Goal: Find specific page/section: Find specific page/section

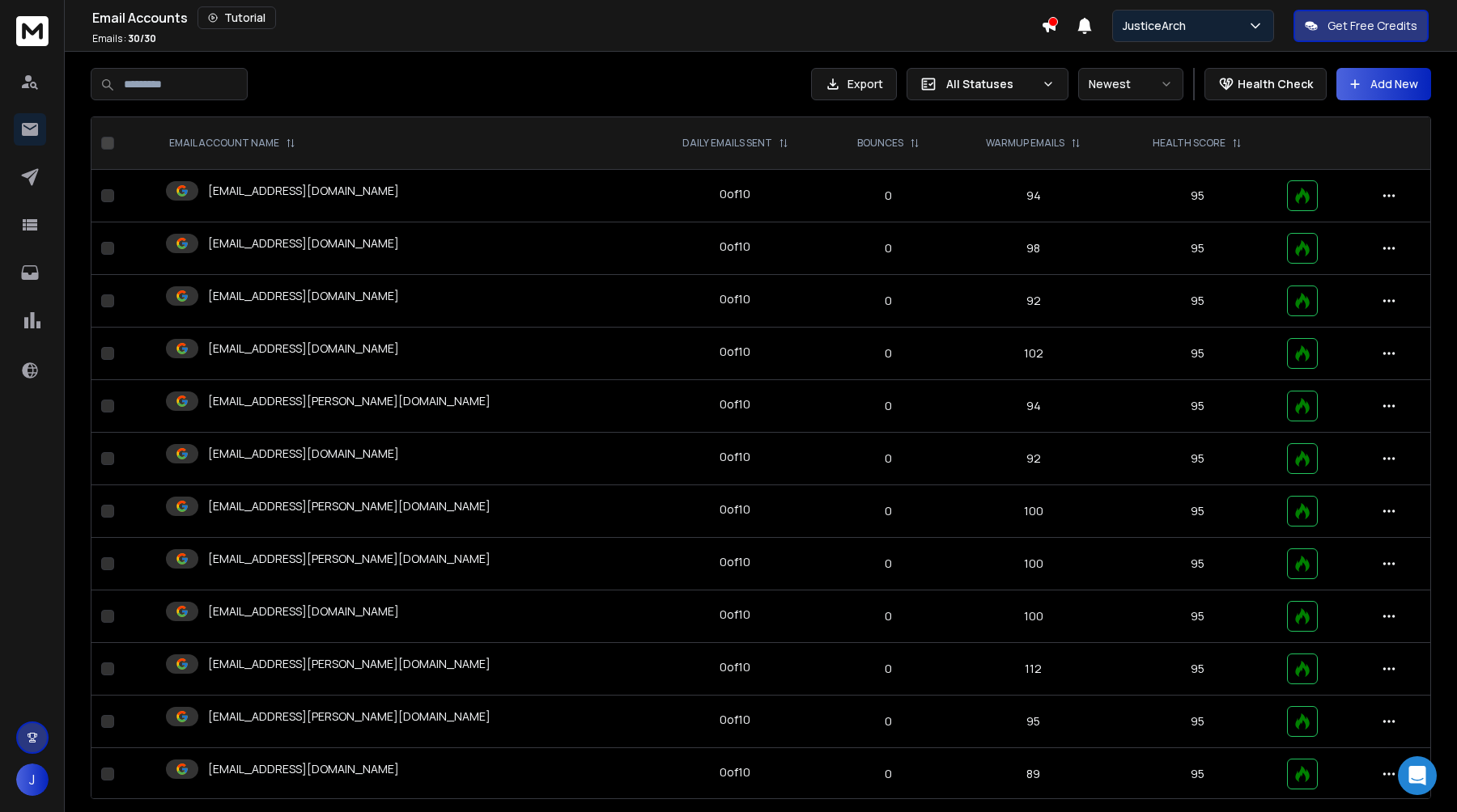
click at [1172, 25] on p "JusticeArch" at bounding box center [1157, 26] width 70 height 16
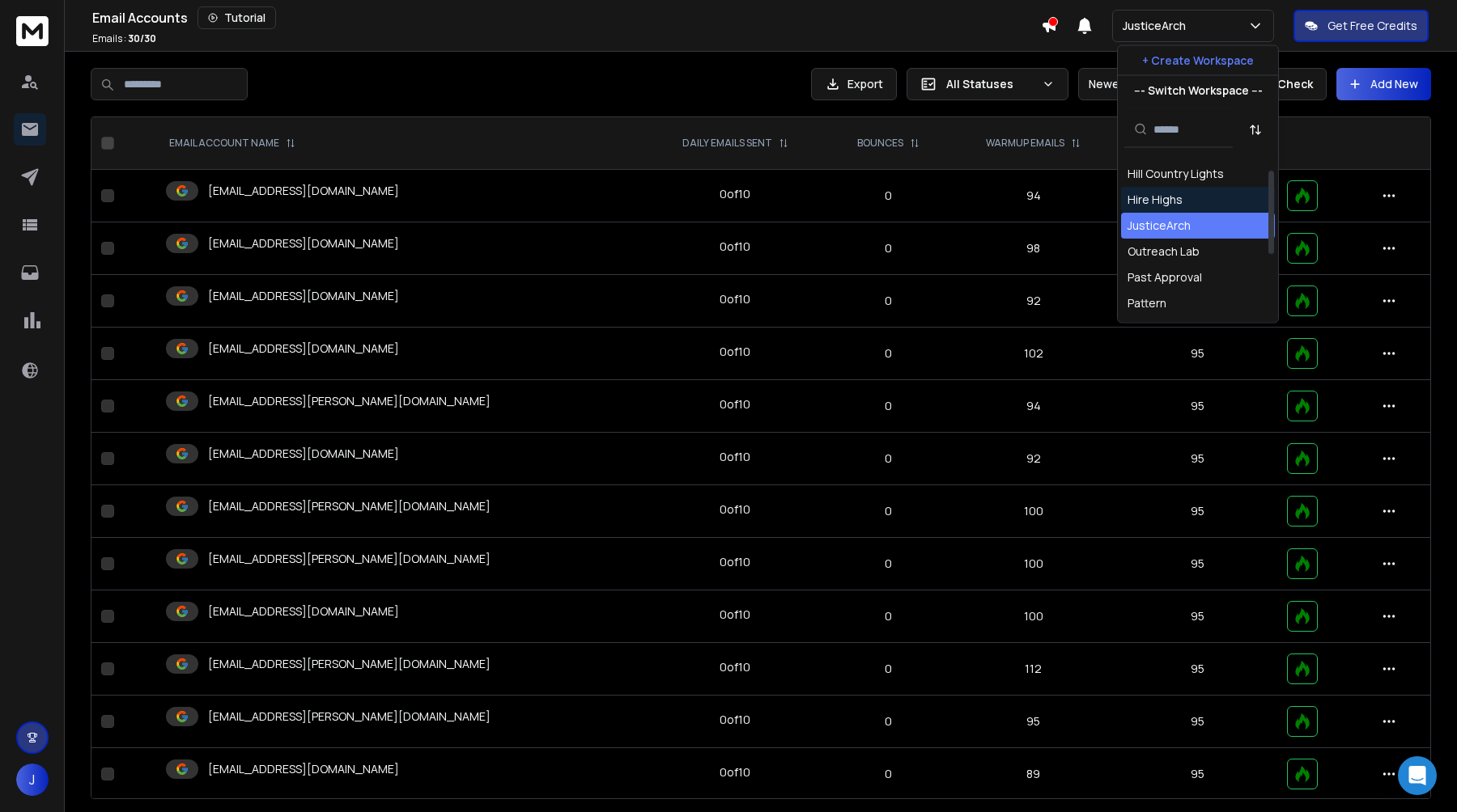
scroll to position [49, 0]
click at [1204, 250] on div "Outreach Lab" at bounding box center [1197, 251] width 154 height 26
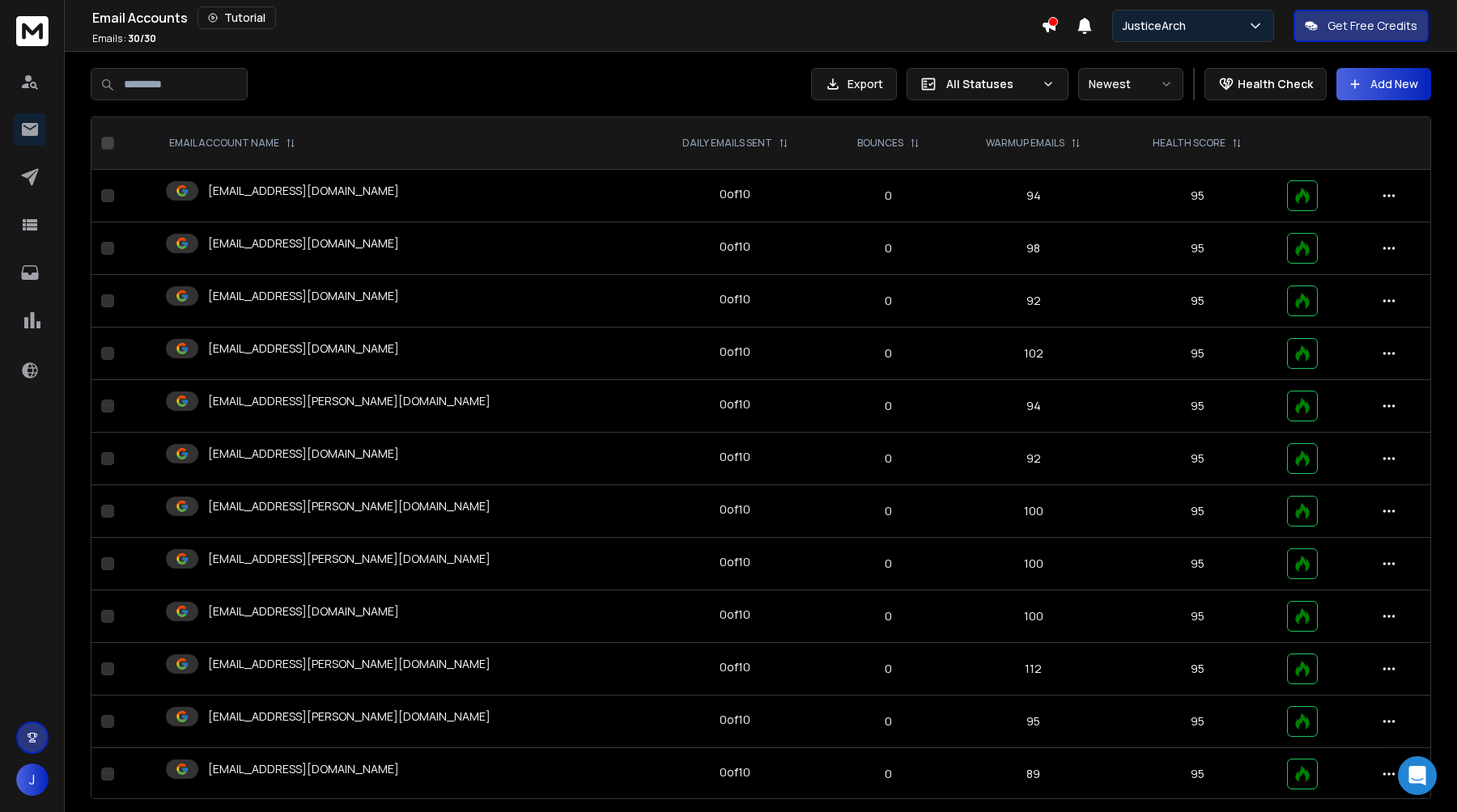
click at [1219, 31] on div "JusticeArch" at bounding box center [1193, 26] width 141 height 16
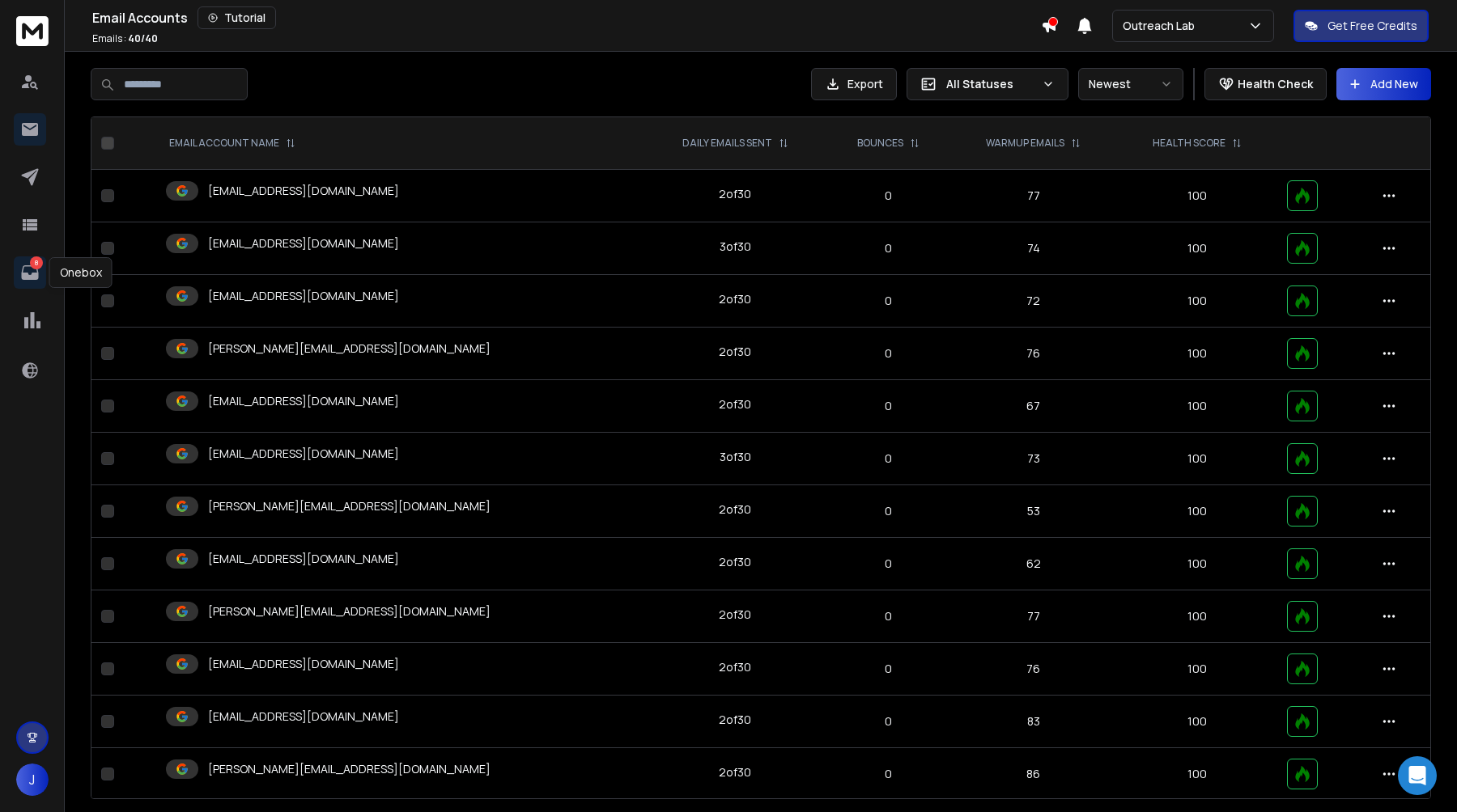
click at [32, 278] on icon at bounding box center [29, 272] width 17 height 15
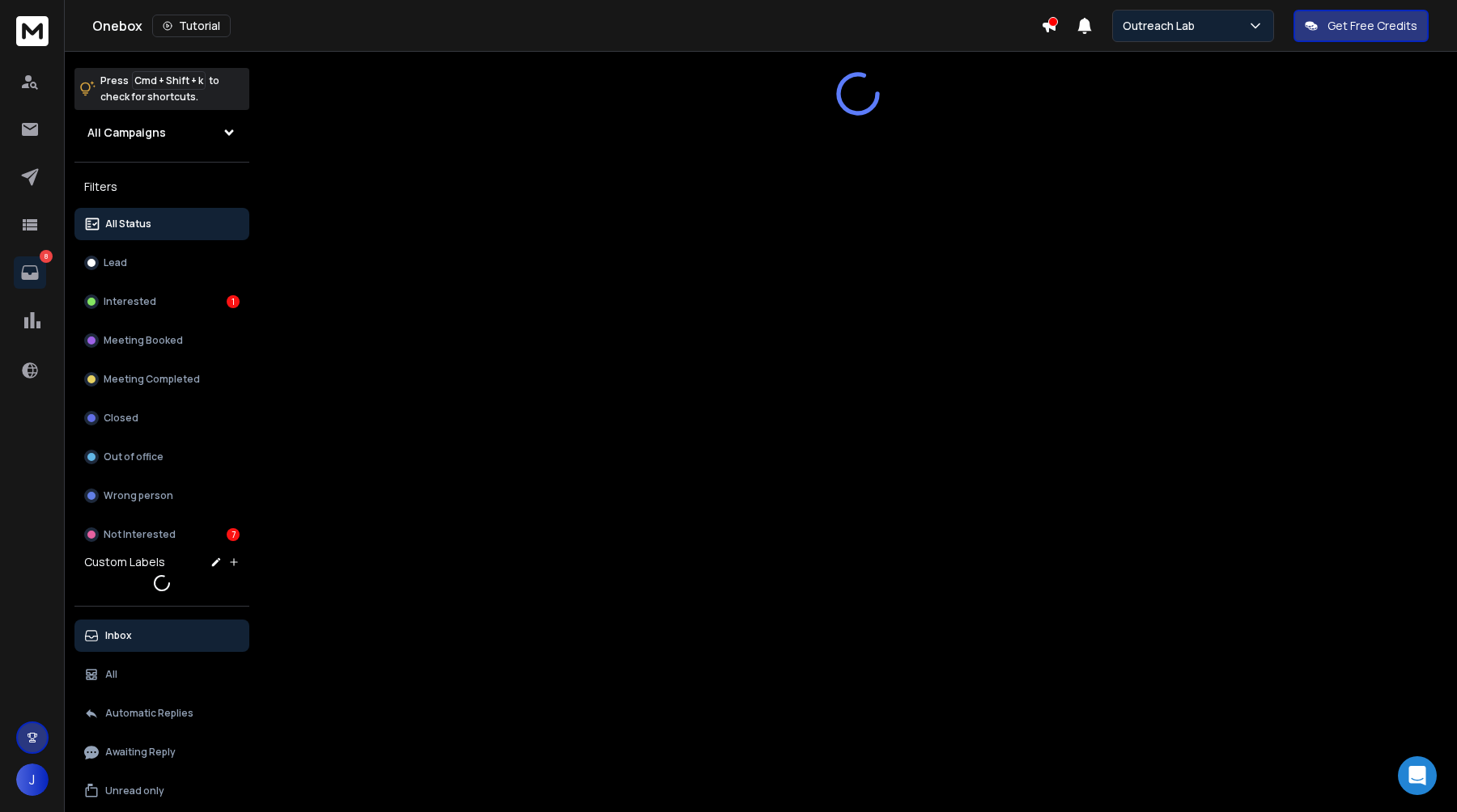
click at [1178, 17] on p "Outreach Lab" at bounding box center [1162, 26] width 79 height 16
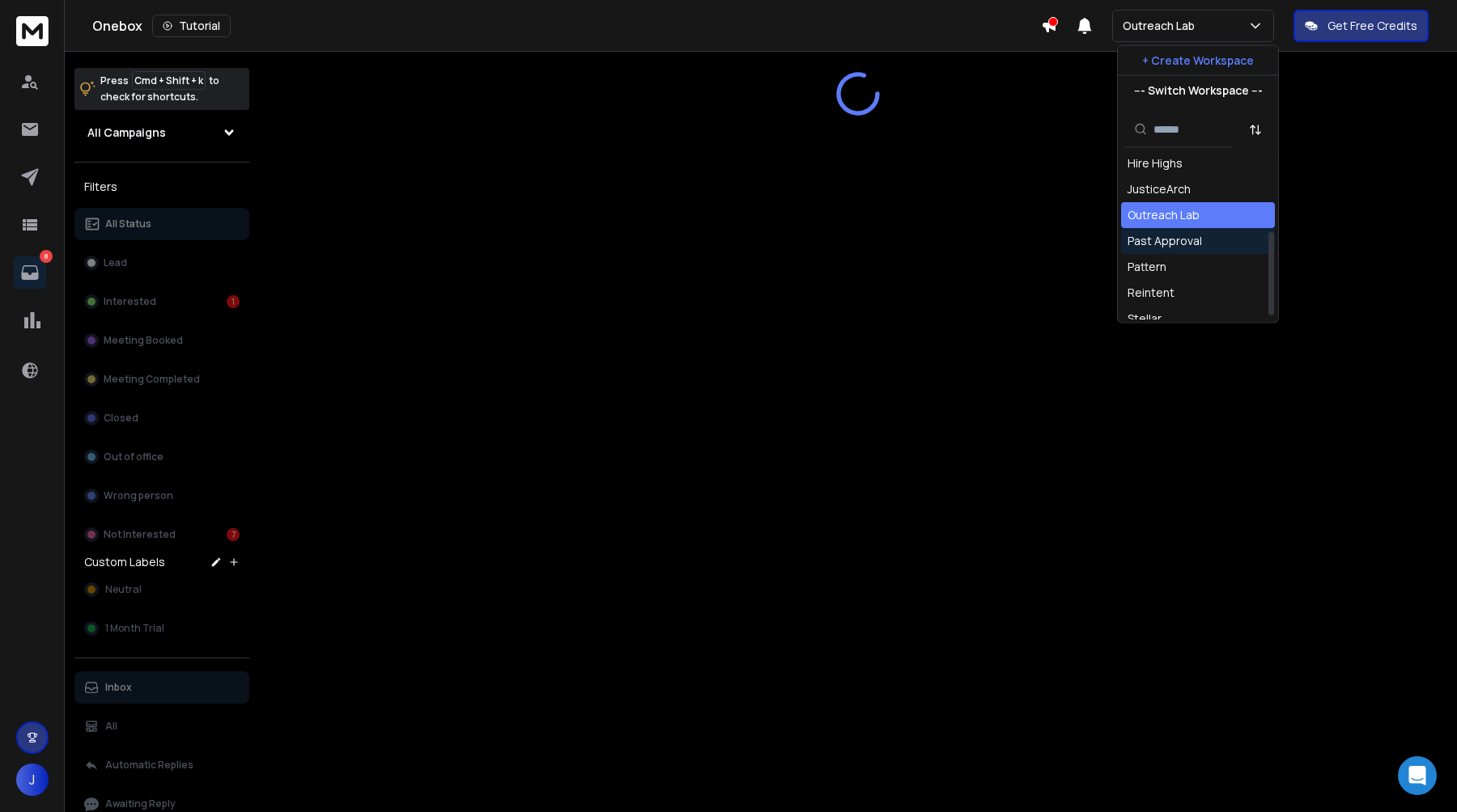
scroll to position [149, 0]
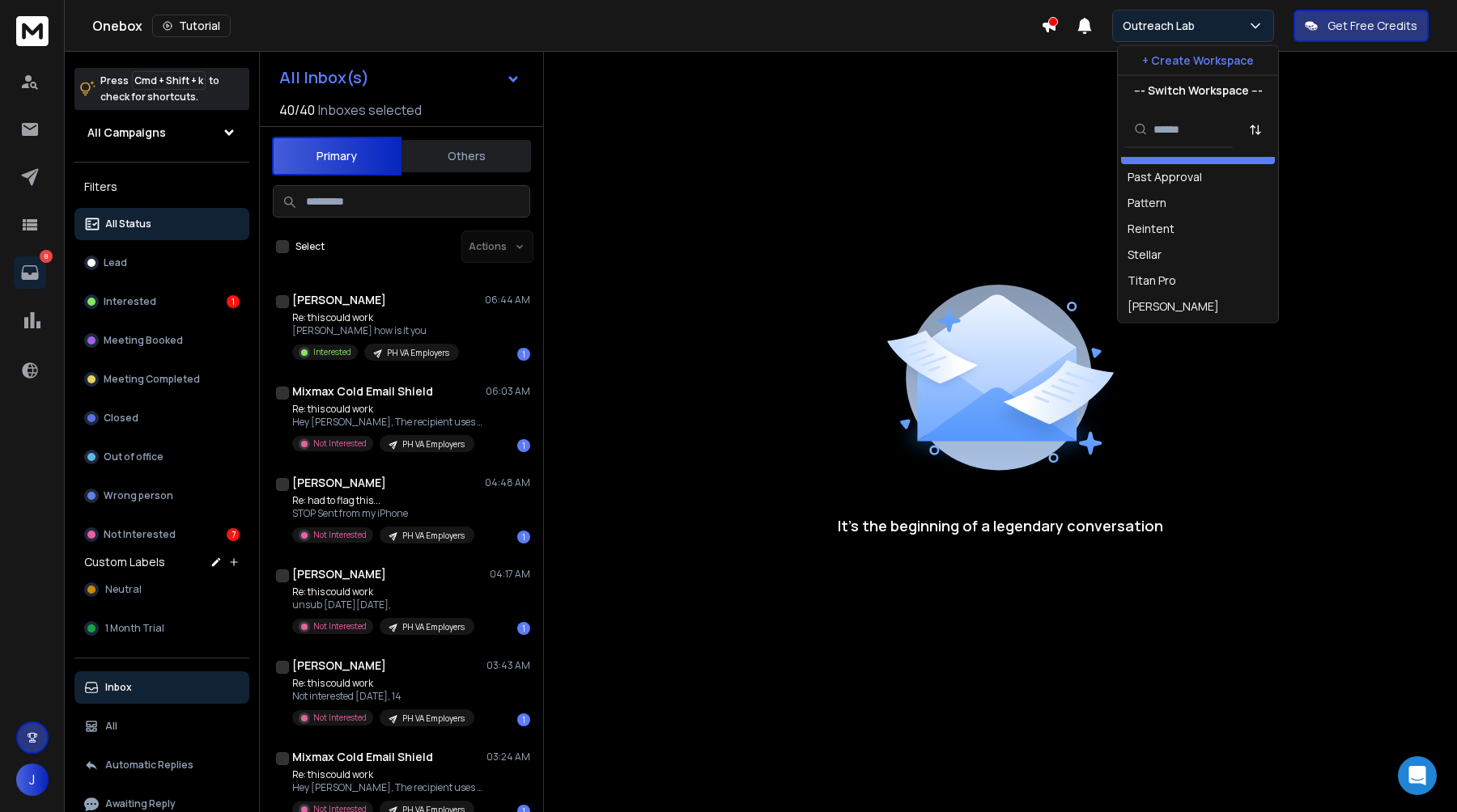
click at [1228, 32] on div "Outreach Lab" at bounding box center [1193, 26] width 141 height 16
